Goal: Task Accomplishment & Management: Use online tool/utility

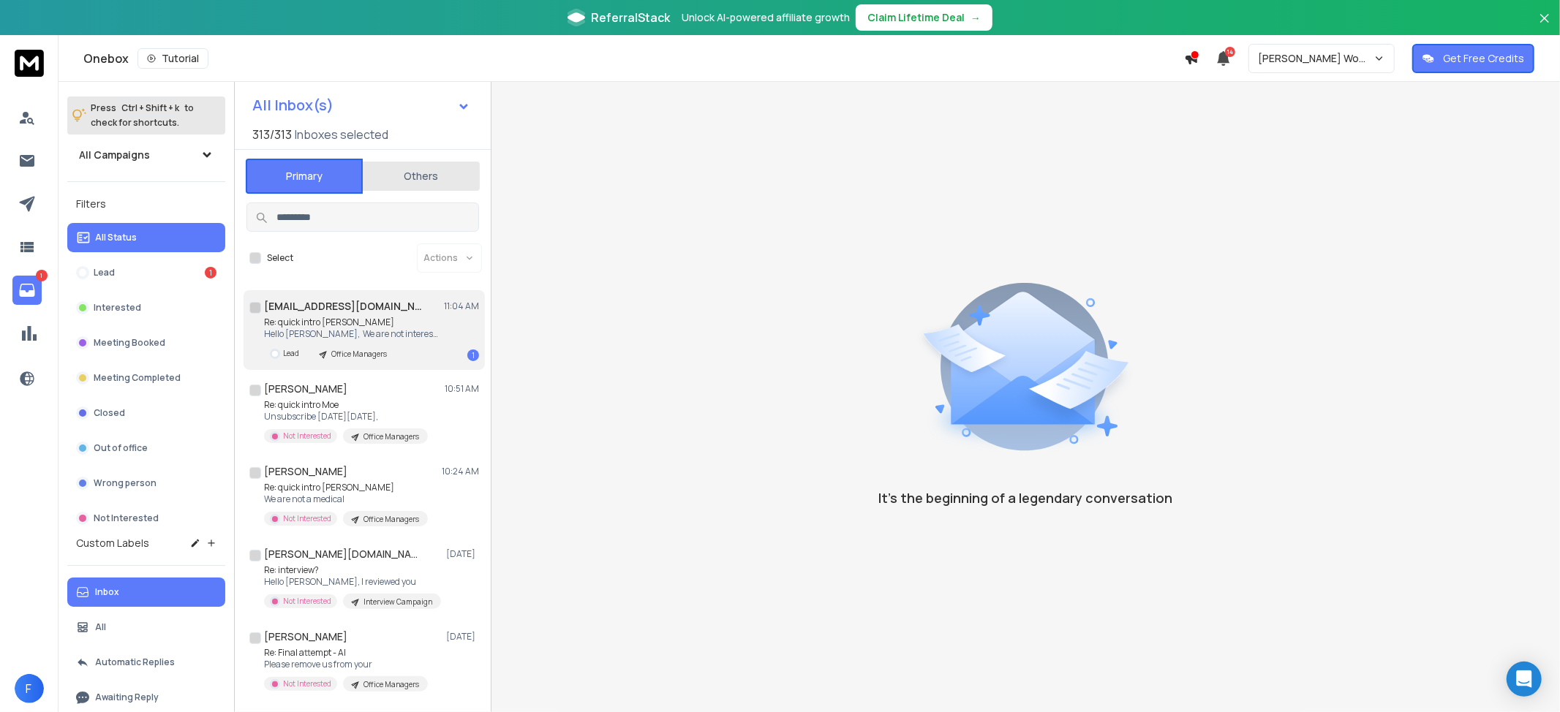
click at [369, 322] on p "Re: quick intro [PERSON_NAME]" at bounding box center [352, 323] width 176 height 12
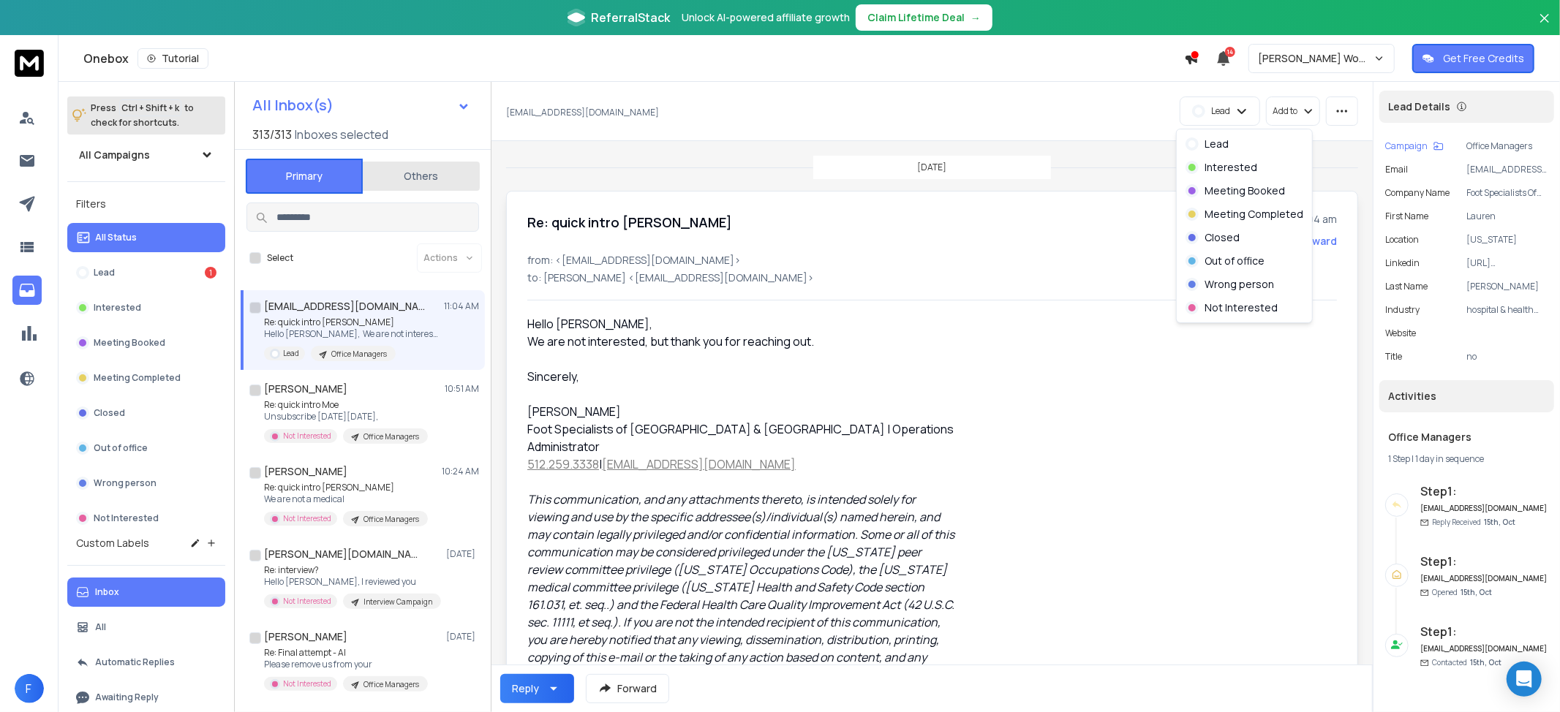
click at [1193, 115] on div at bounding box center [1198, 111] width 13 height 13
click at [1209, 314] on p "Not Interested" at bounding box center [1240, 308] width 73 height 15
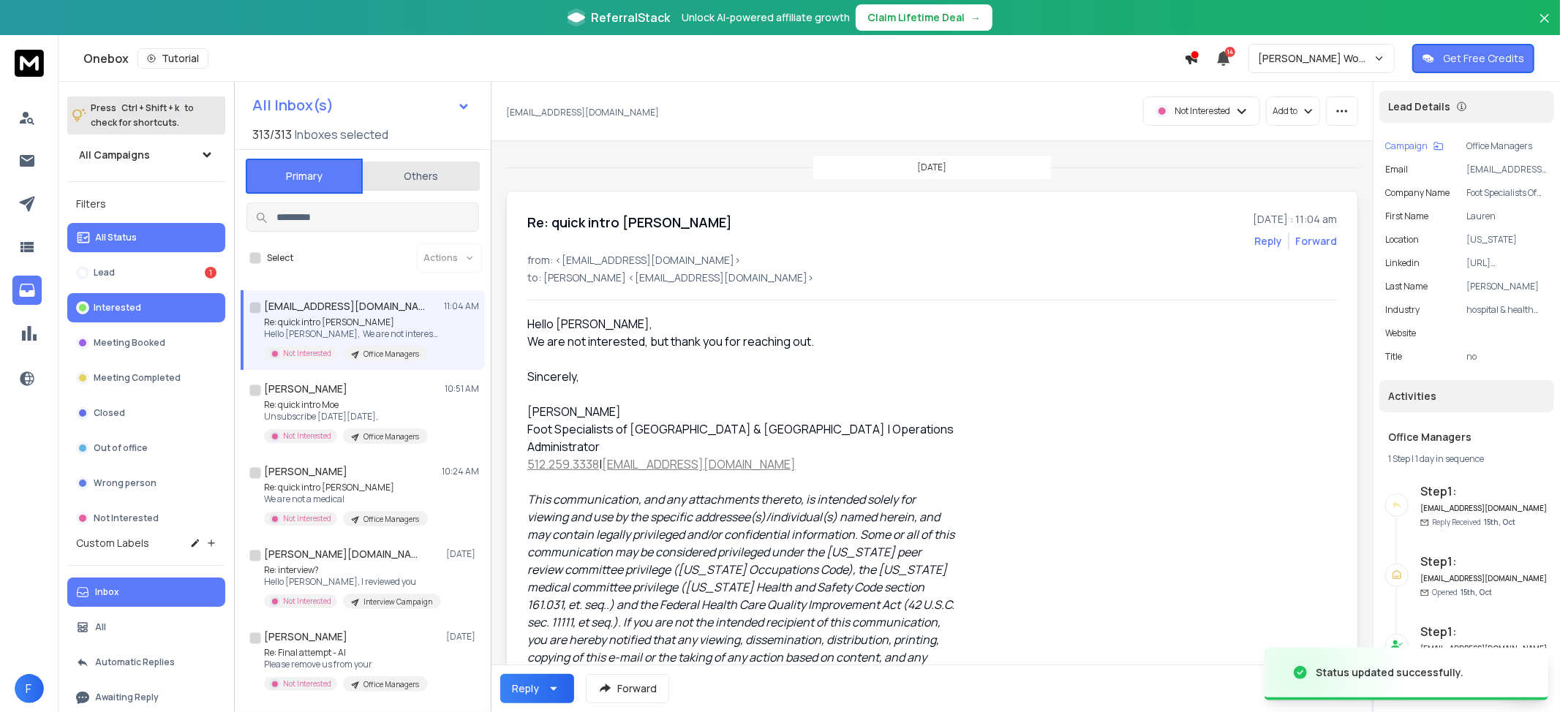
click at [101, 297] on button "Interested" at bounding box center [146, 307] width 158 height 29
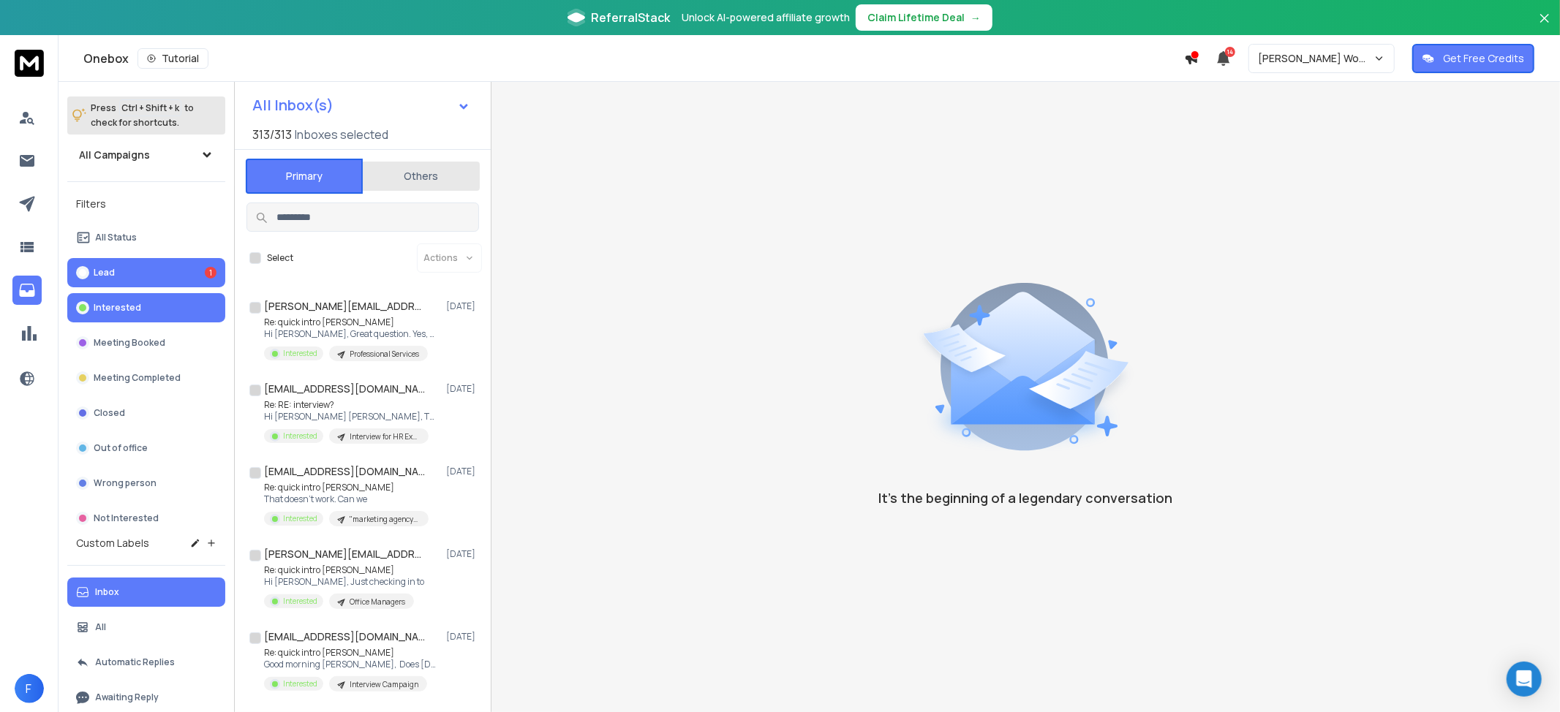
click at [165, 262] on button "Lead 1" at bounding box center [146, 272] width 158 height 29
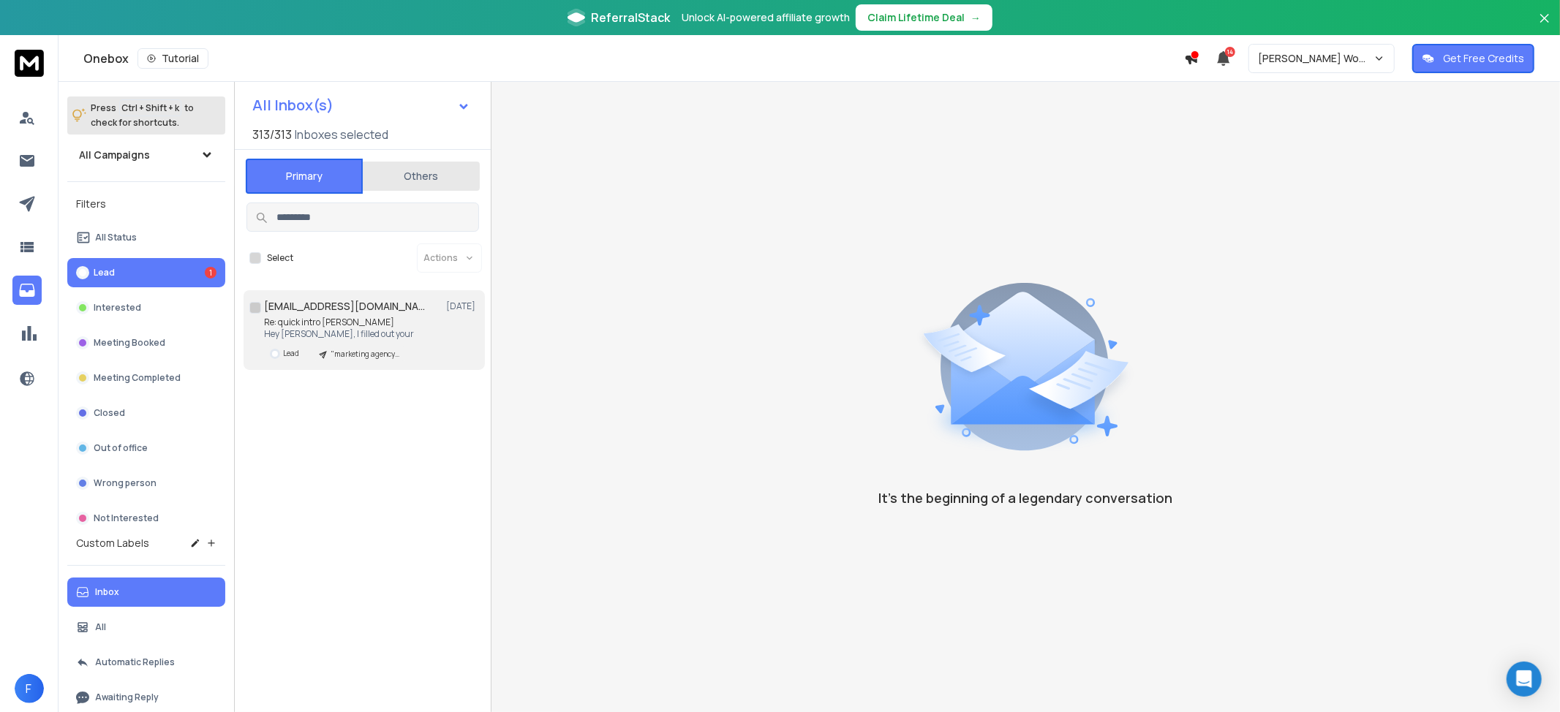
click at [366, 317] on p "Re: quick intro [PERSON_NAME]" at bounding box center [339, 323] width 150 height 12
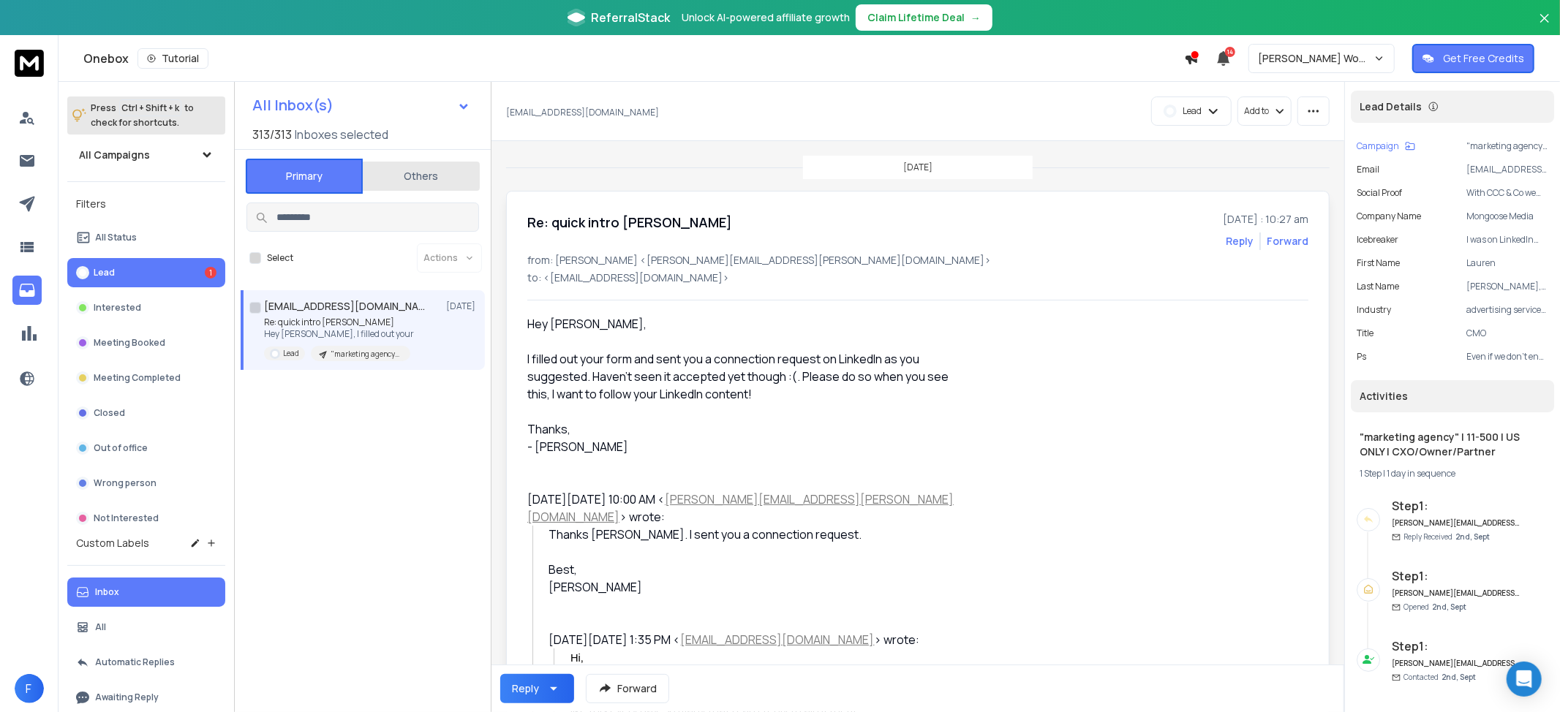
click at [142, 267] on button "Lead 1" at bounding box center [146, 272] width 158 height 29
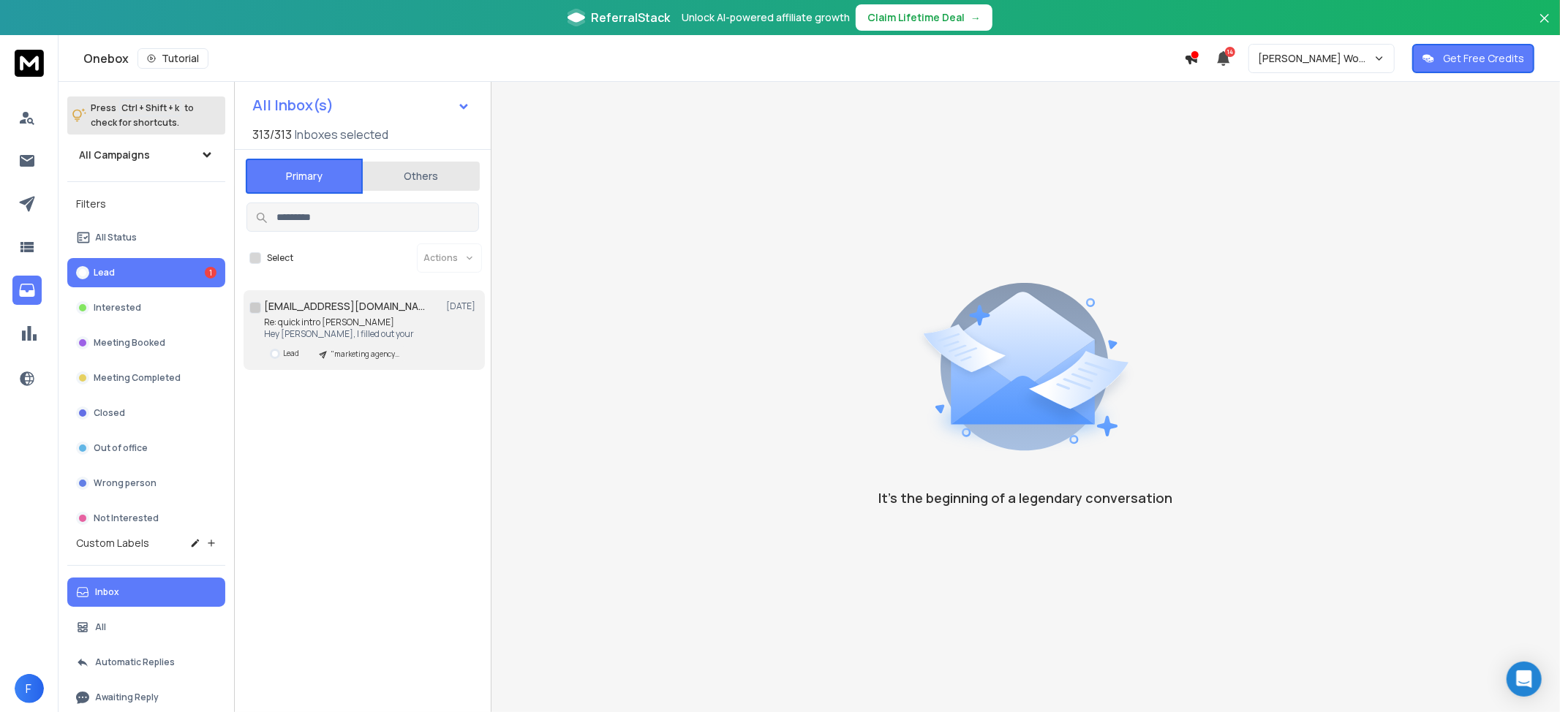
click at [355, 293] on div "lauren@mongoosemedia.us 03 Oct Re: quick intro Lauren Hey Lauren, I filled out …" at bounding box center [364, 330] width 241 height 80
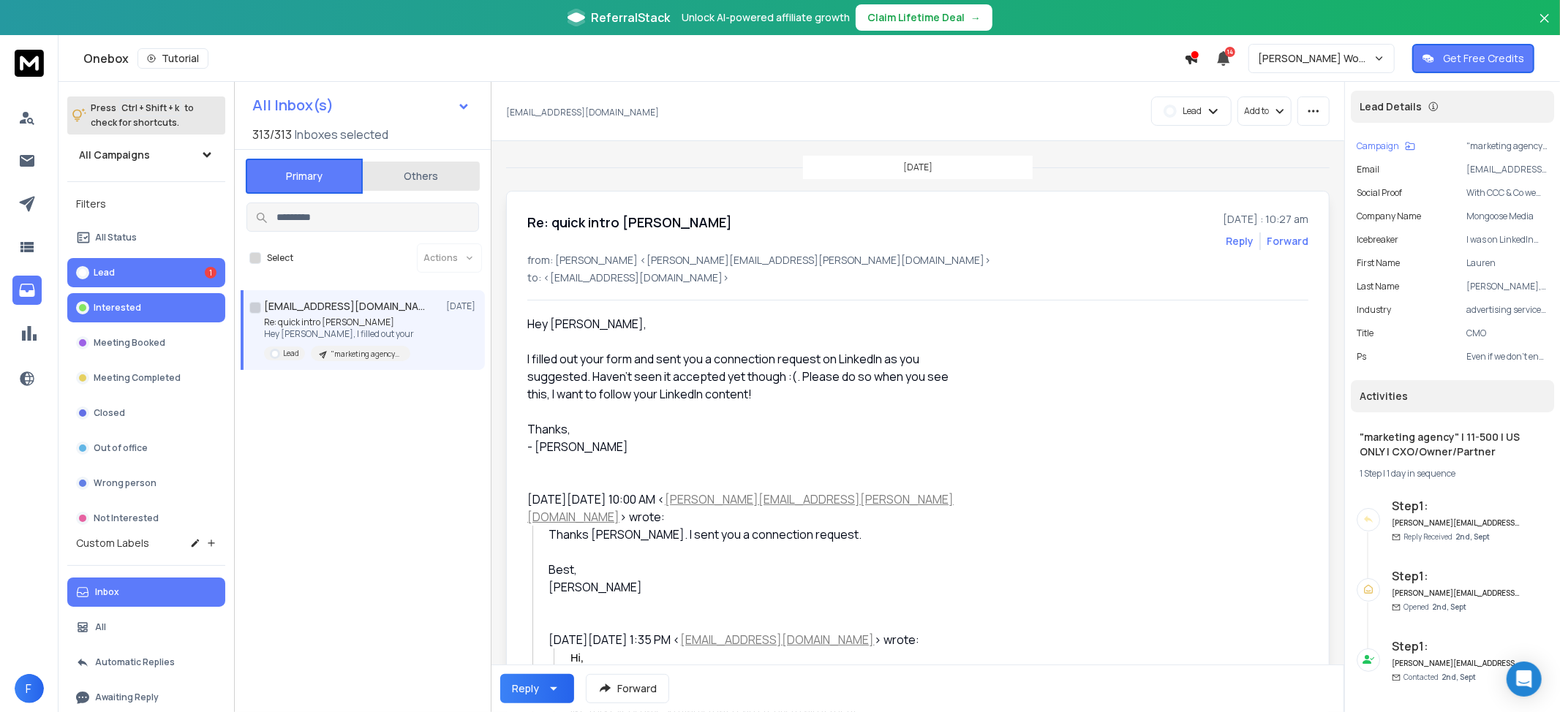
click at [118, 308] on p "Interested" at bounding box center [118, 308] width 48 height 12
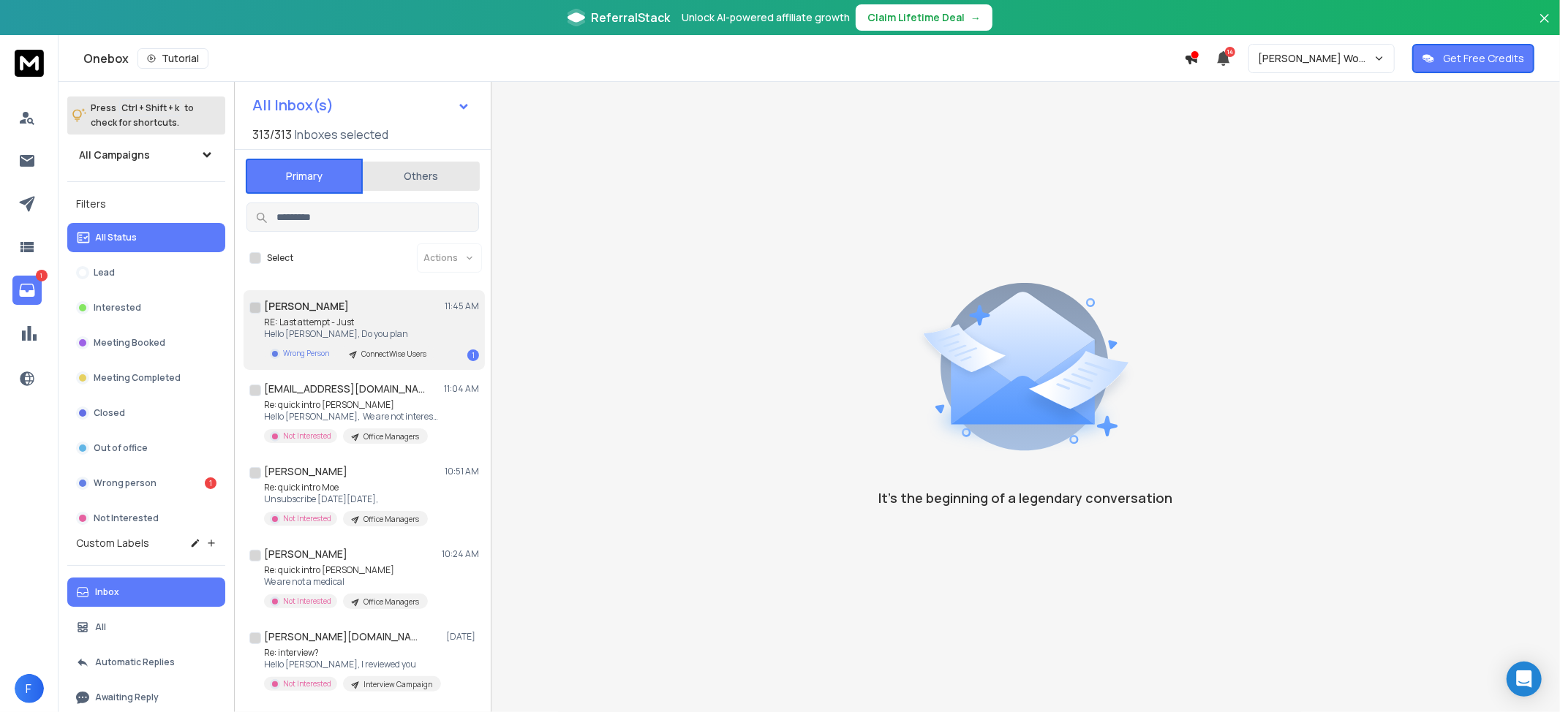
click at [369, 323] on p "RE: Last attempt - Just" at bounding box center [349, 323] width 171 height 12
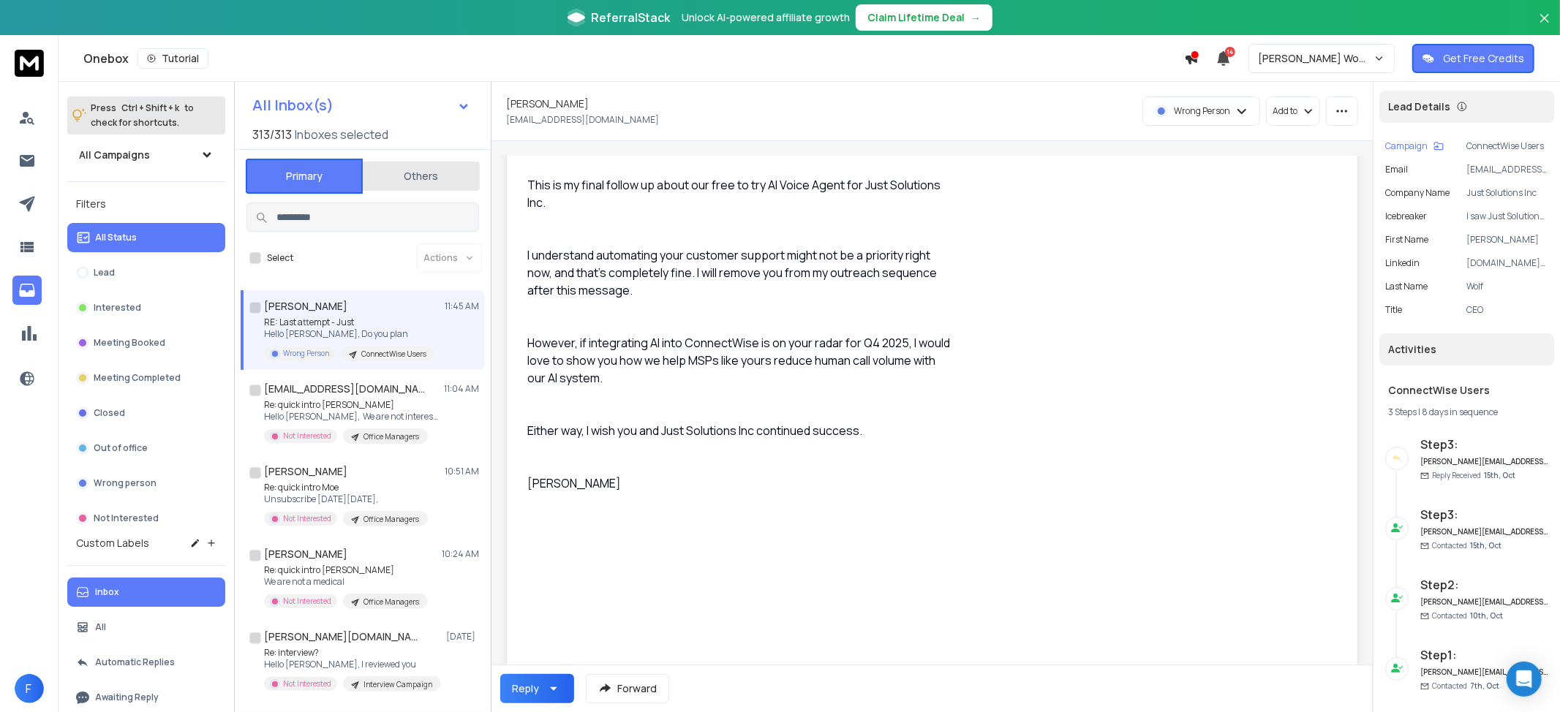
scroll to position [1072, 0]
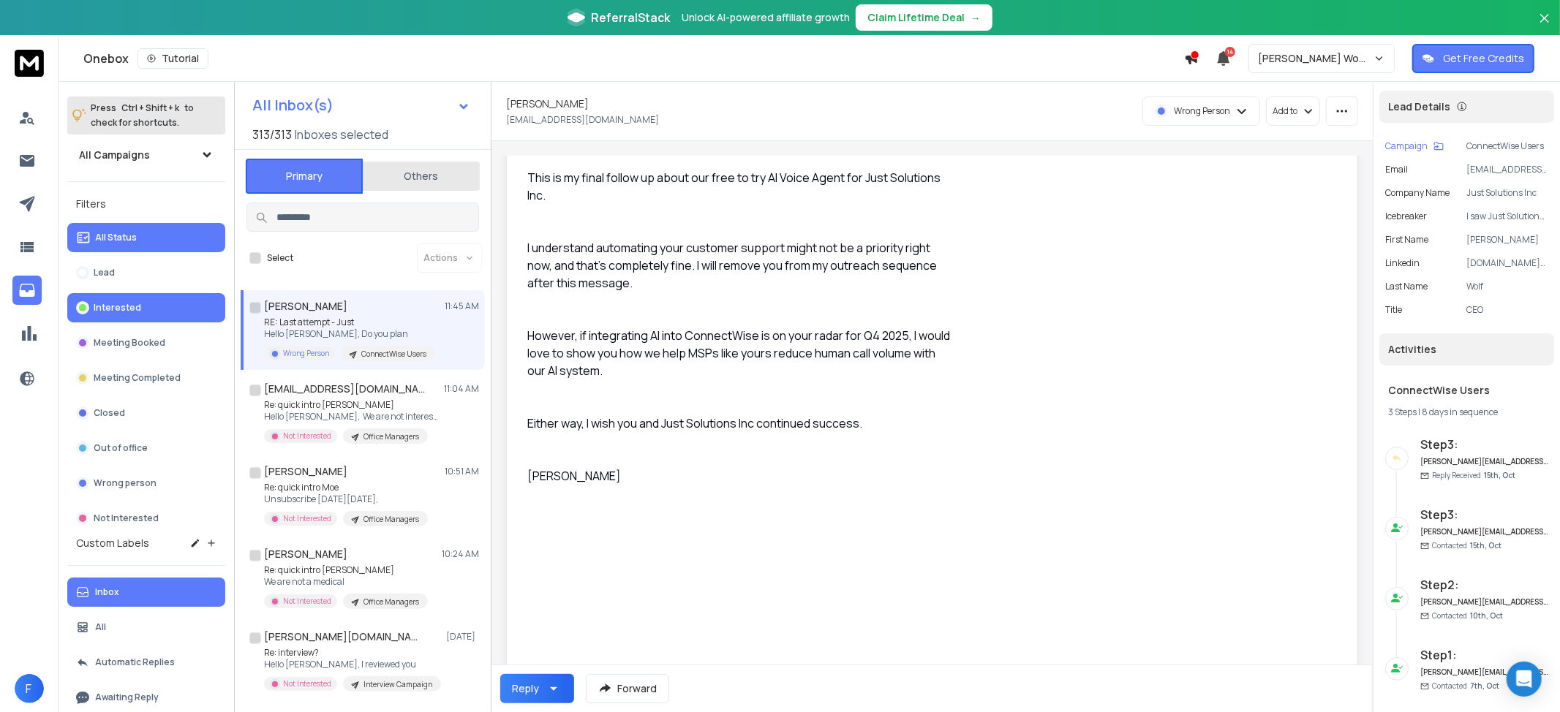
click at [121, 307] on p "Interested" at bounding box center [118, 308] width 48 height 12
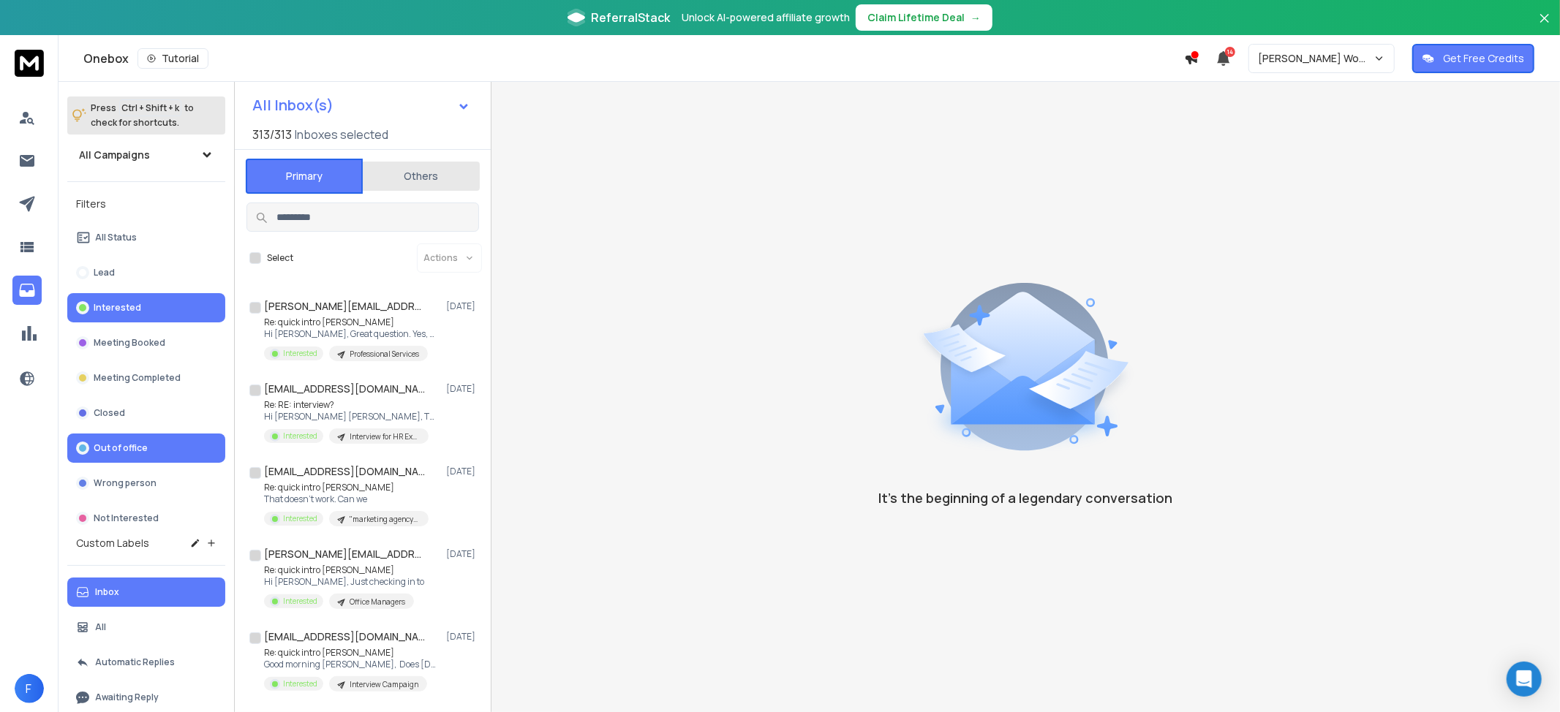
click at [178, 453] on button "Out of office" at bounding box center [146, 448] width 158 height 29
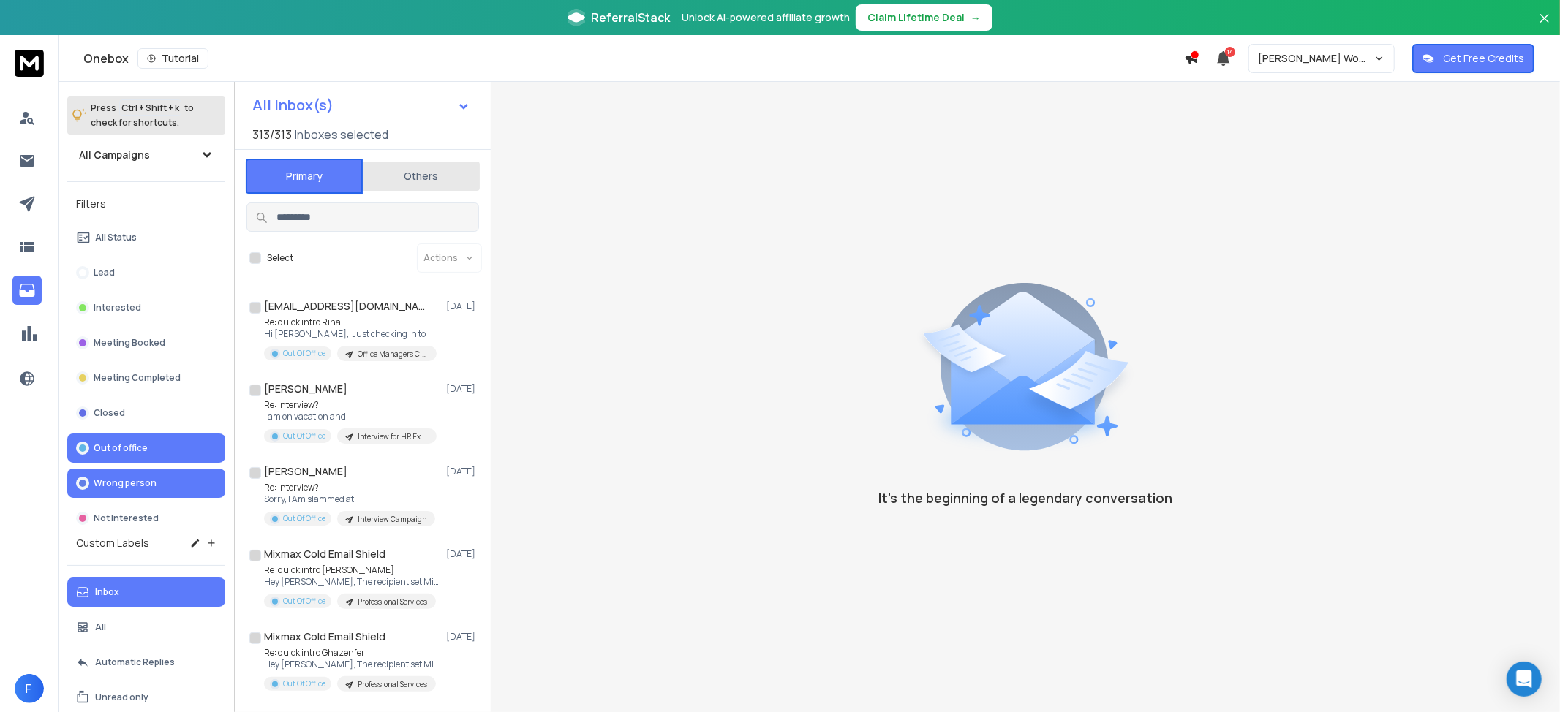
click at [139, 490] on button "Wrong person" at bounding box center [146, 483] width 158 height 29
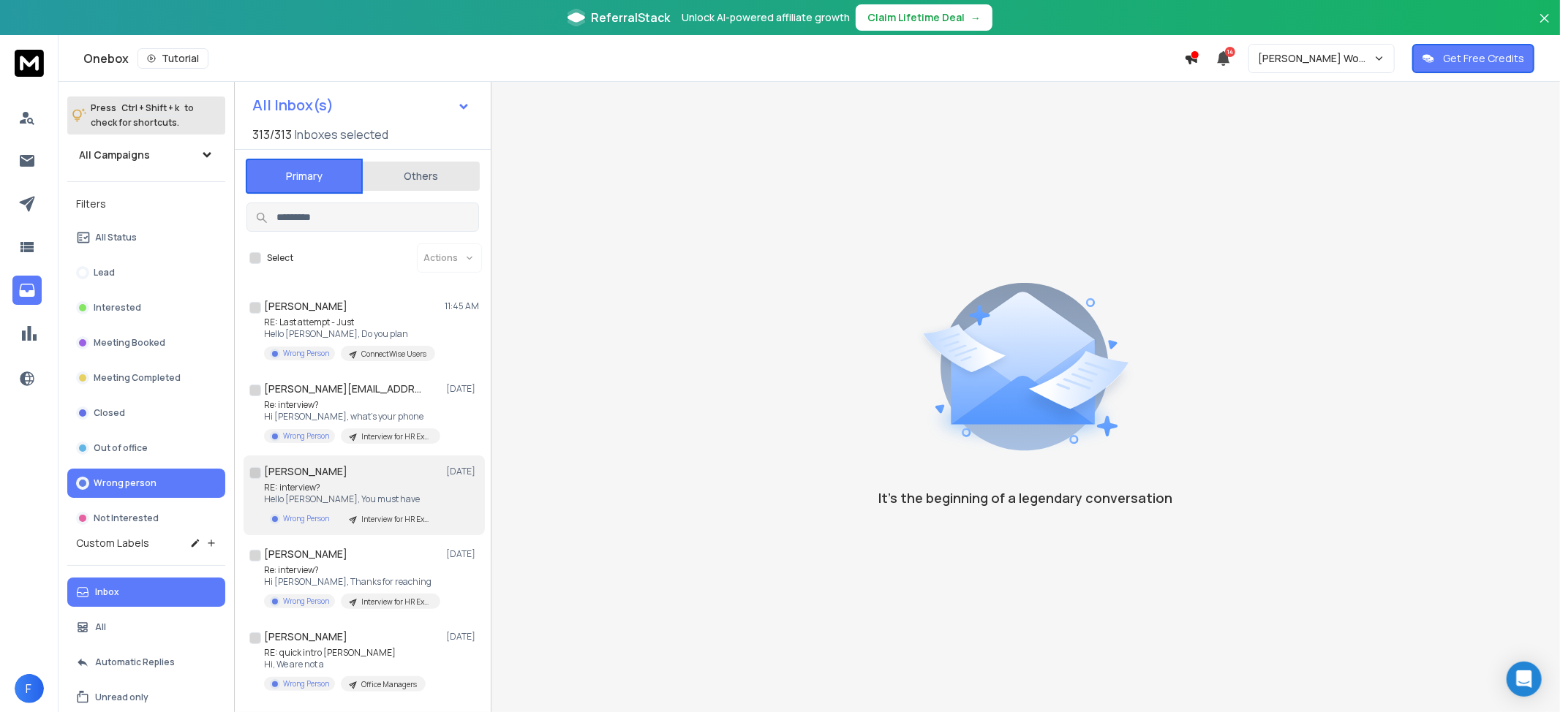
click at [384, 471] on div "Denise Clavesilla 09 Oct" at bounding box center [371, 471] width 215 height 15
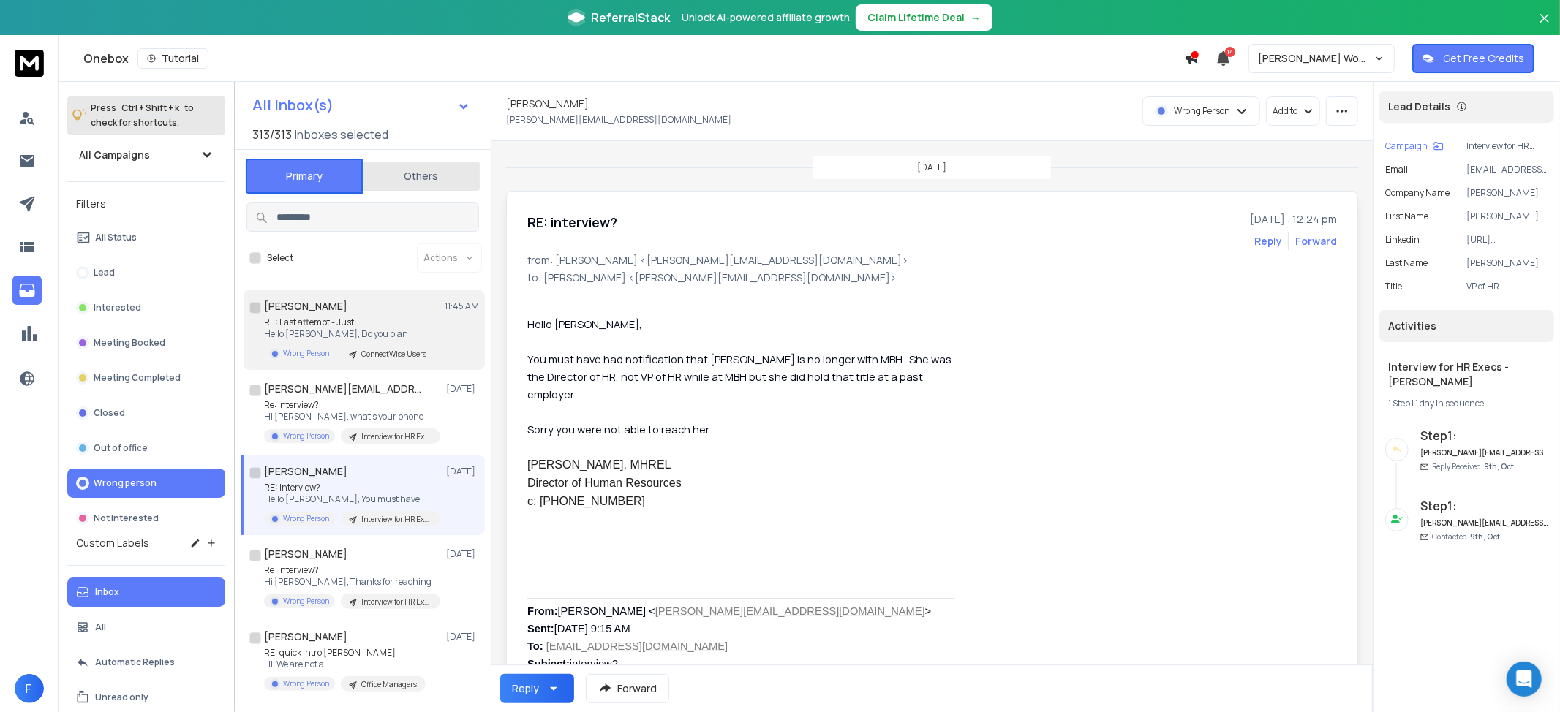
click at [349, 322] on p "RE: Last attempt - Just" at bounding box center [349, 323] width 171 height 12
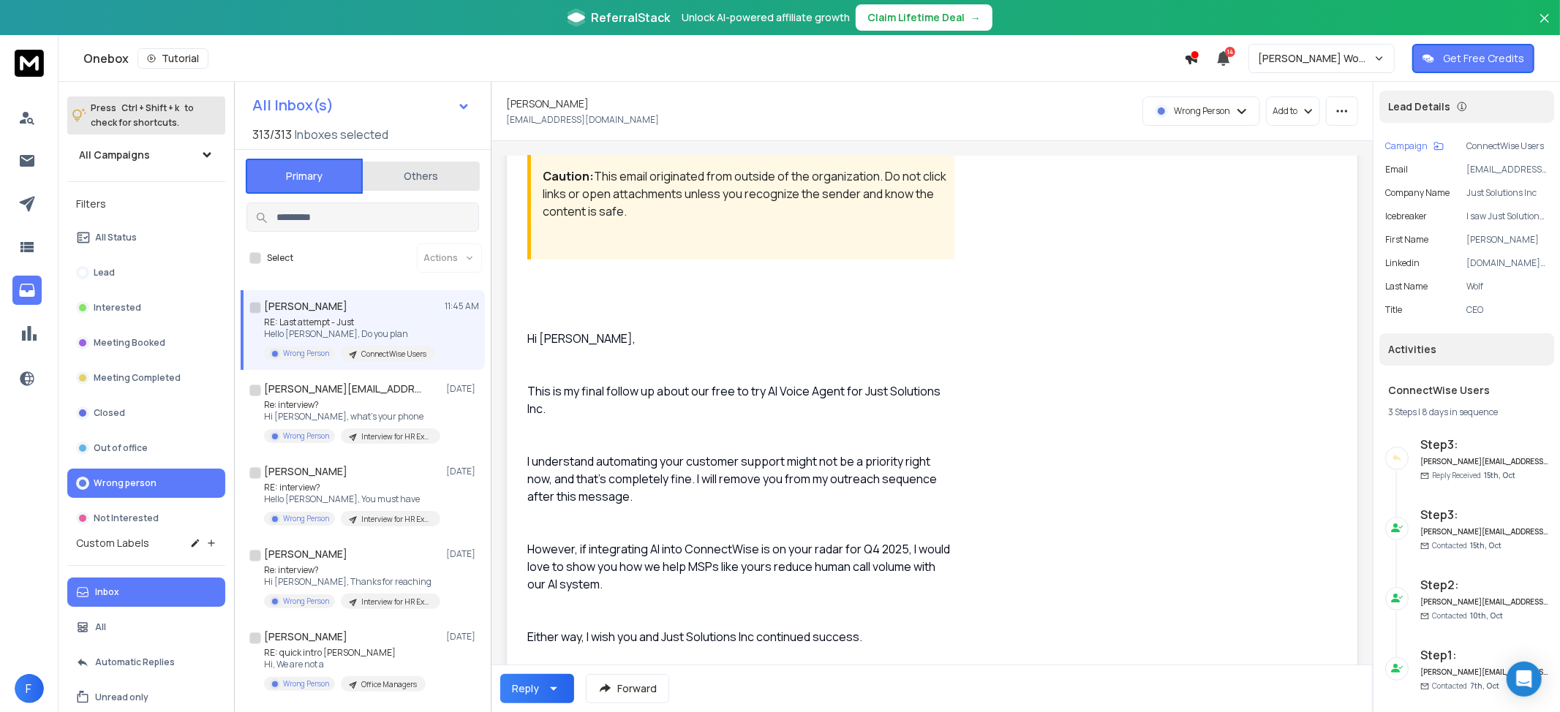
scroll to position [780, 0]
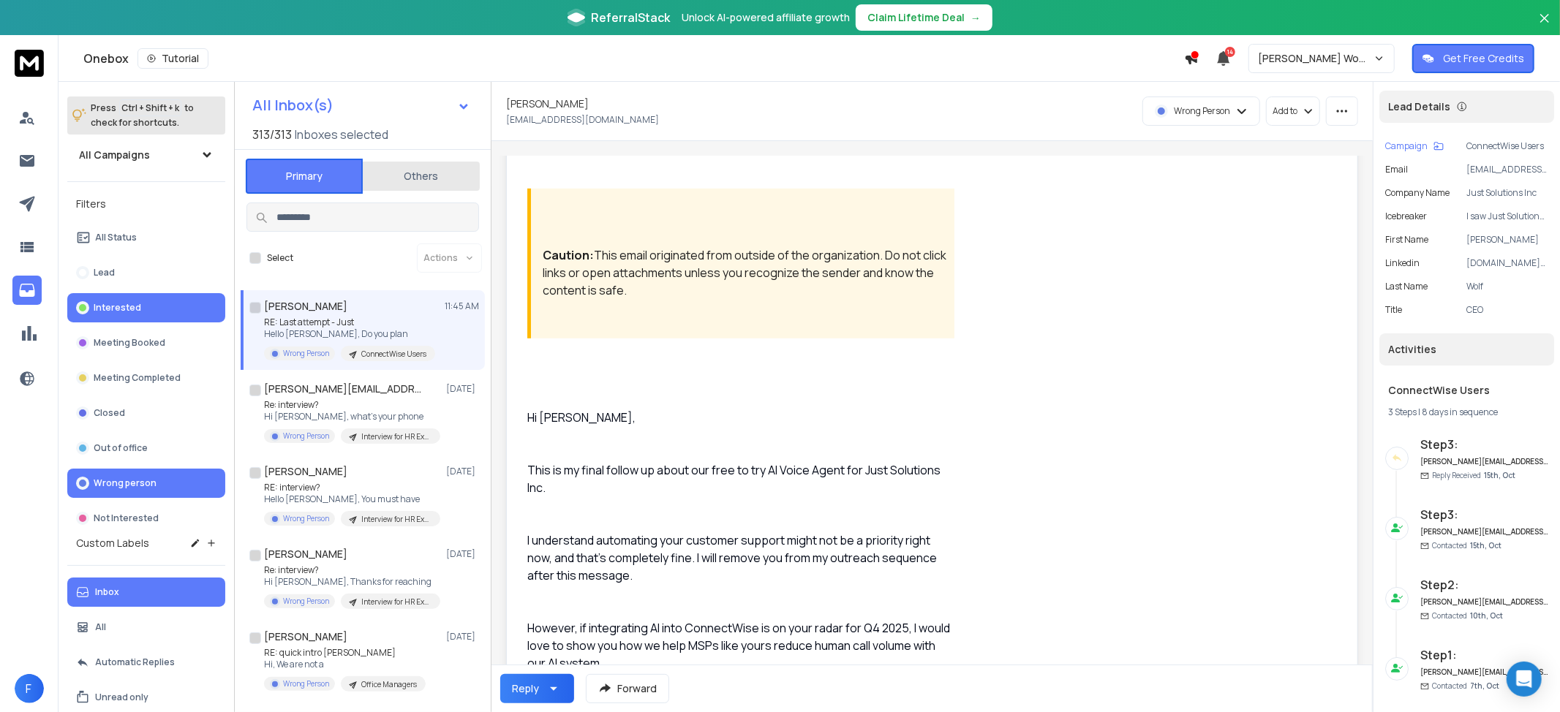
click at [99, 305] on p "Interested" at bounding box center [118, 308] width 48 height 12
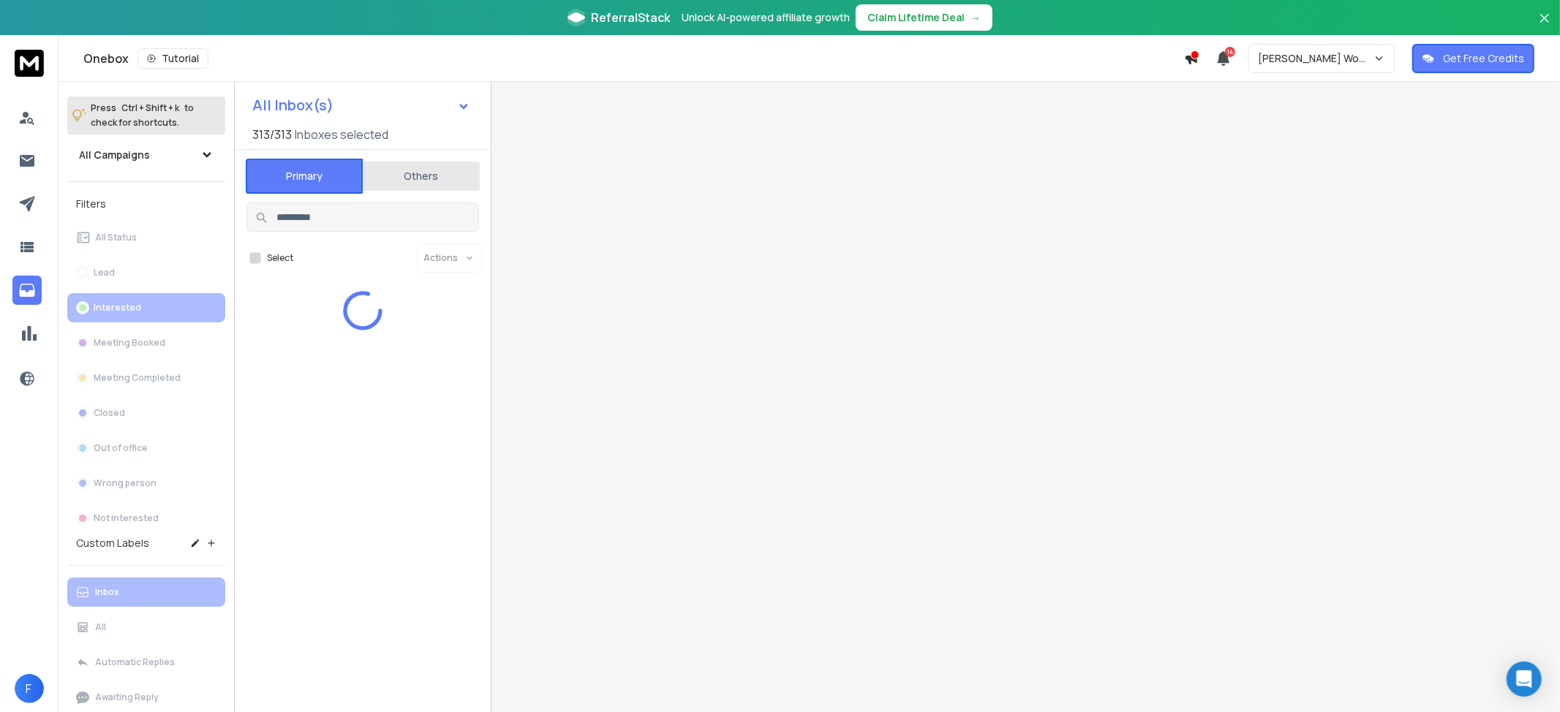
scroll to position [0, 0]
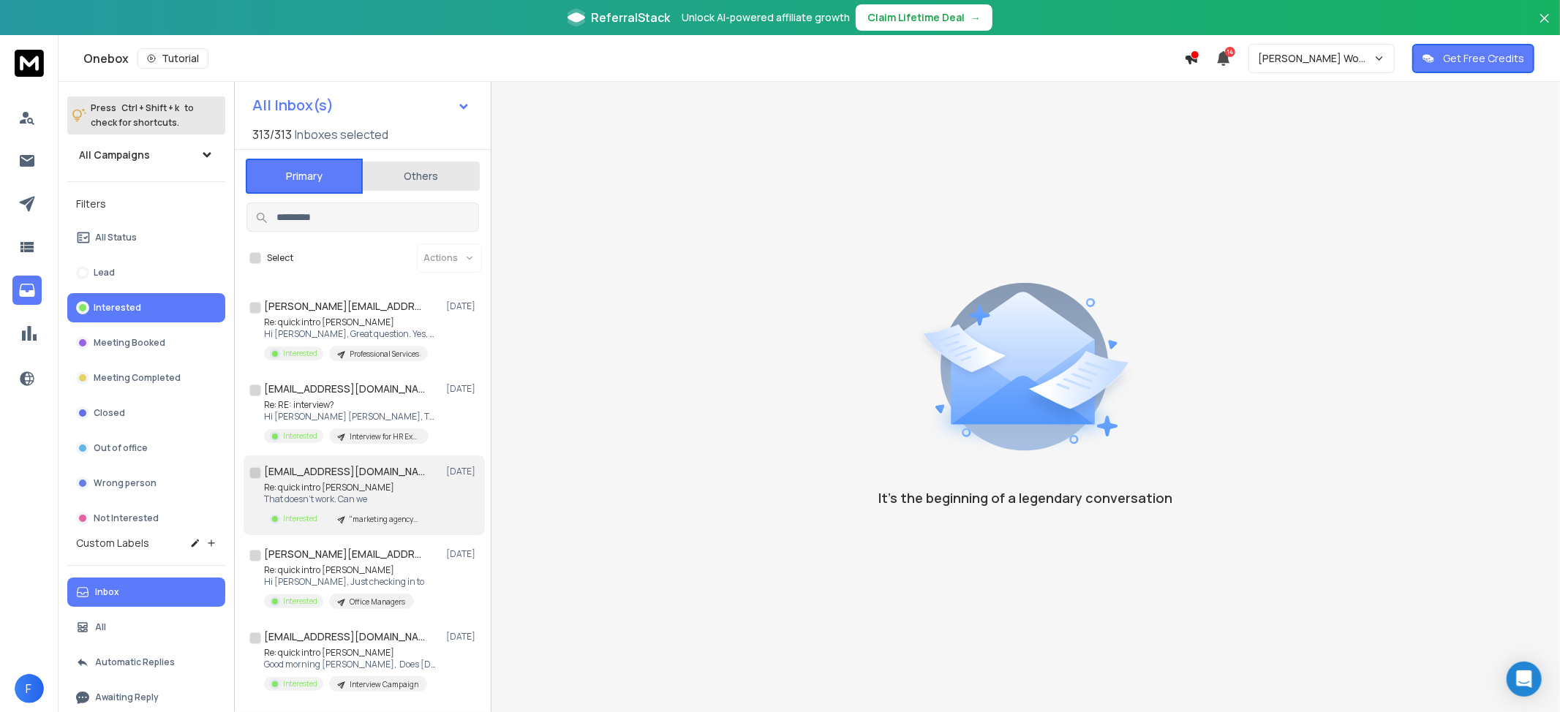
click at [380, 498] on p "That doesn't work. Can we" at bounding box center [346, 500] width 165 height 12
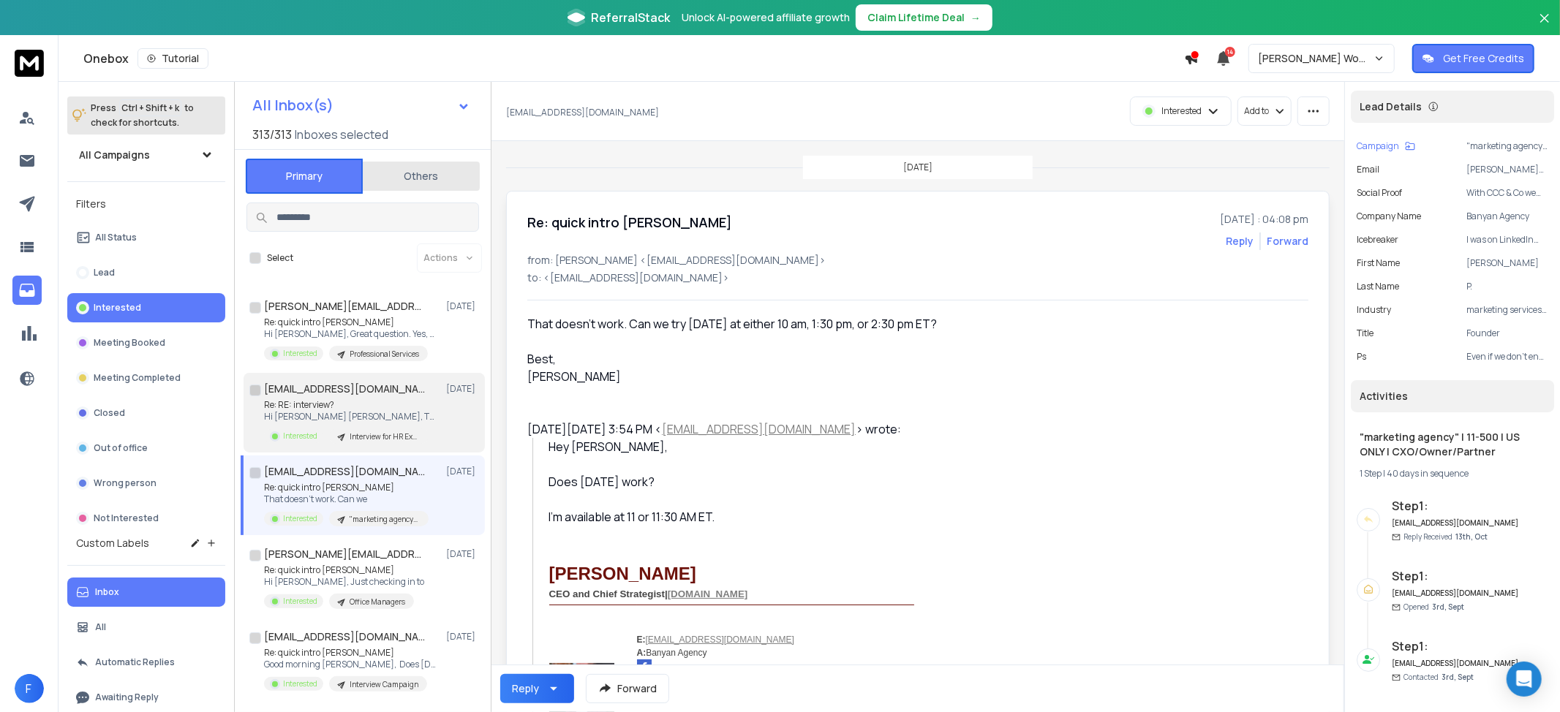
click at [348, 411] on p "Hi [PERSON_NAME] [PERSON_NAME], Thanks for getting" at bounding box center [352, 417] width 176 height 12
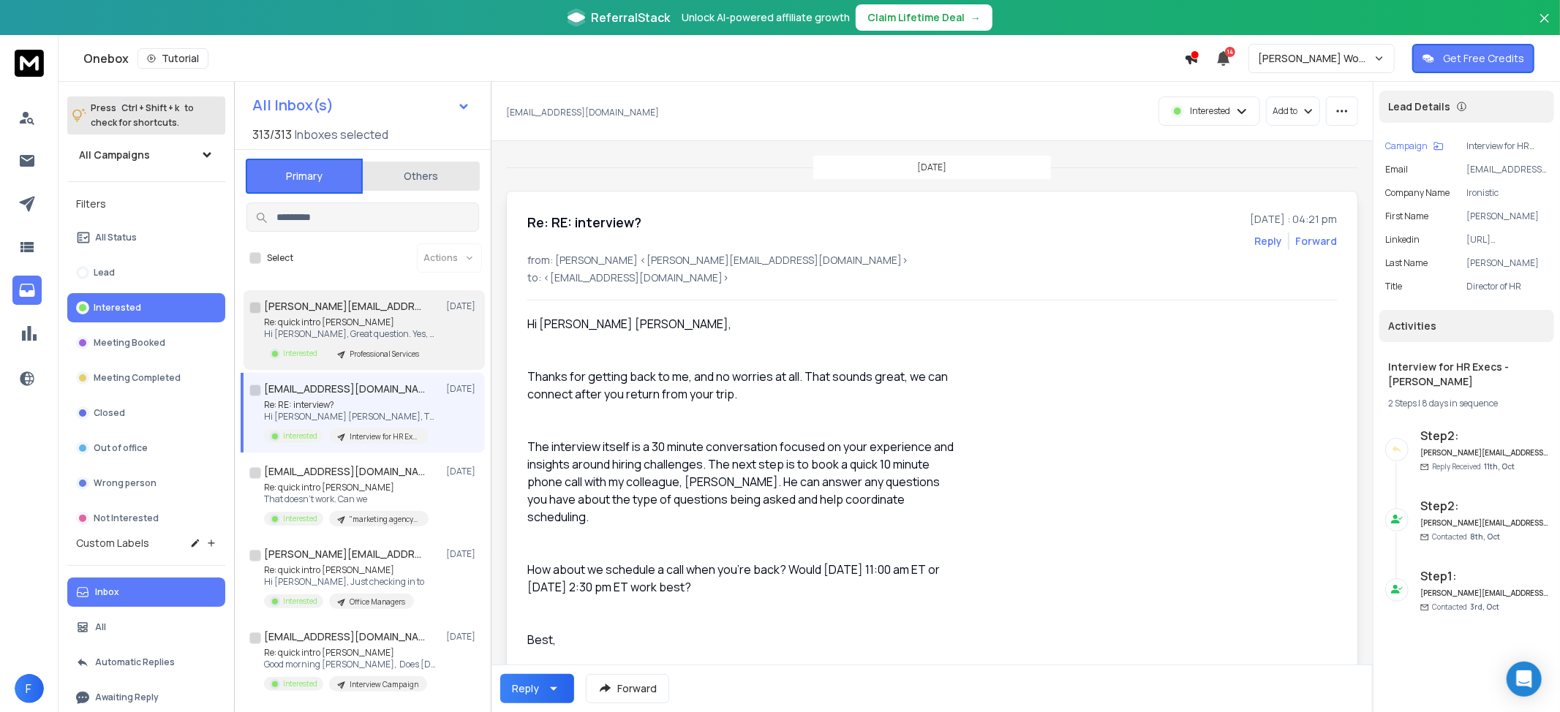
click at [357, 322] on p "Re: quick intro [PERSON_NAME]" at bounding box center [352, 323] width 176 height 12
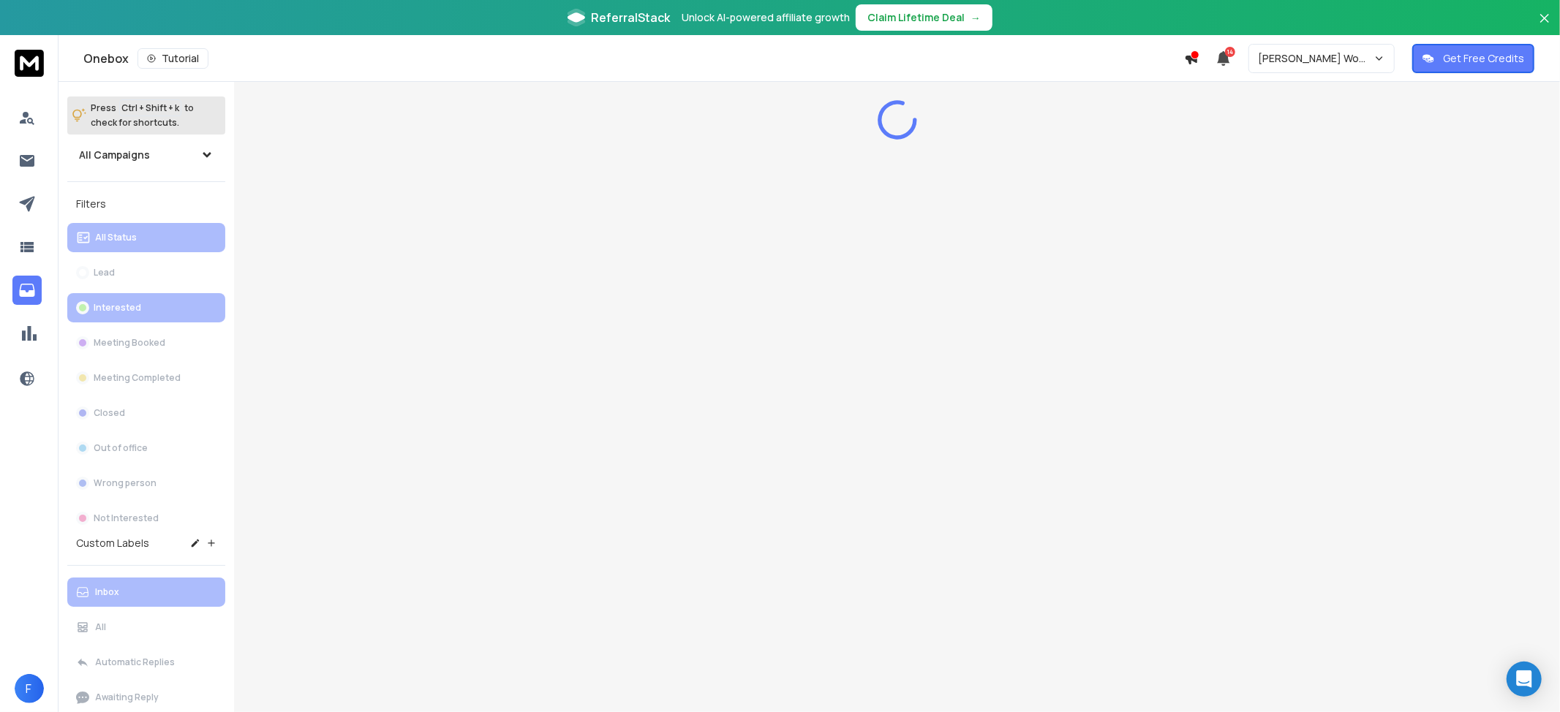
click at [159, 296] on div "All Status Lead Interested Meeting Booked Meeting Completed Closed Out of offic…" at bounding box center [146, 378] width 158 height 310
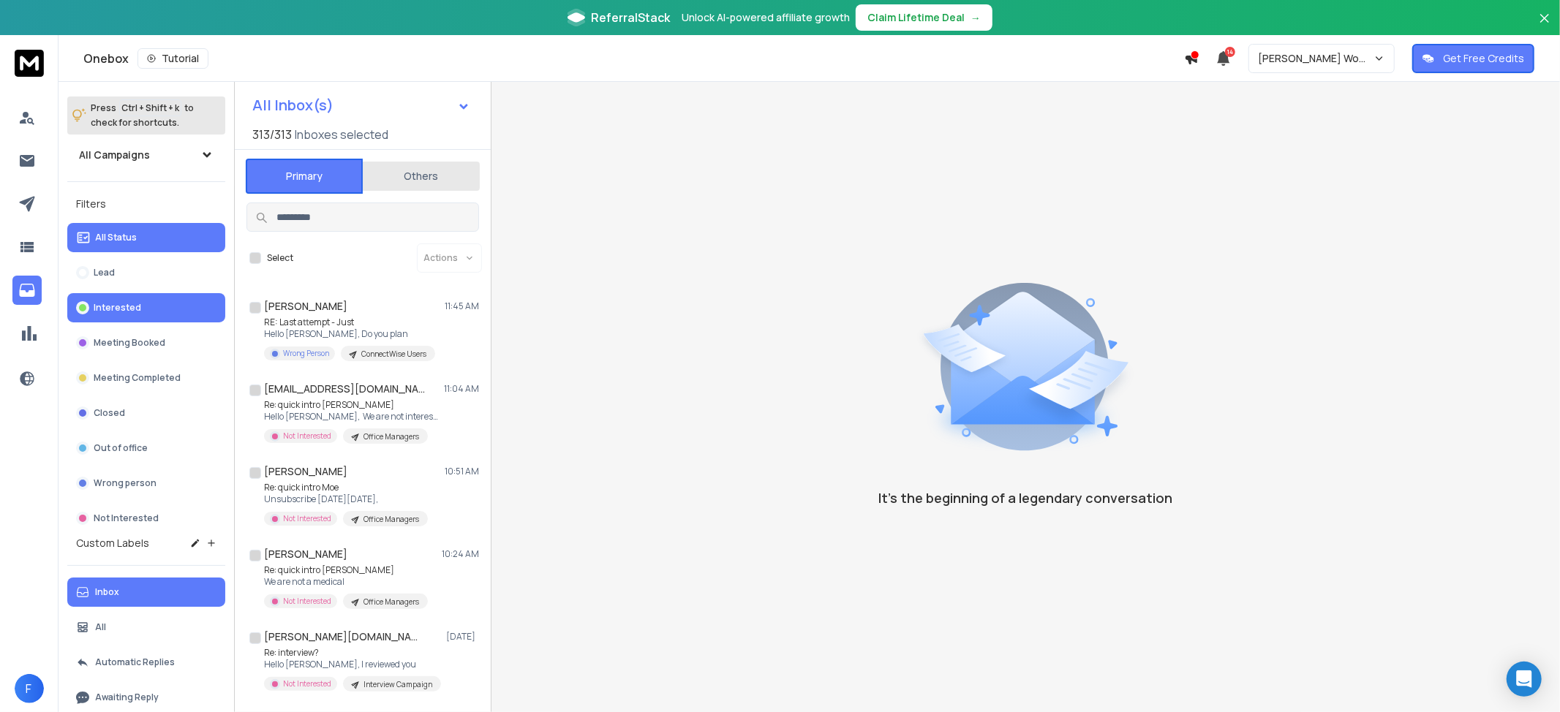
click at [133, 314] on button "Interested" at bounding box center [146, 307] width 158 height 29
